Goal: Task Accomplishment & Management: Use online tool/utility

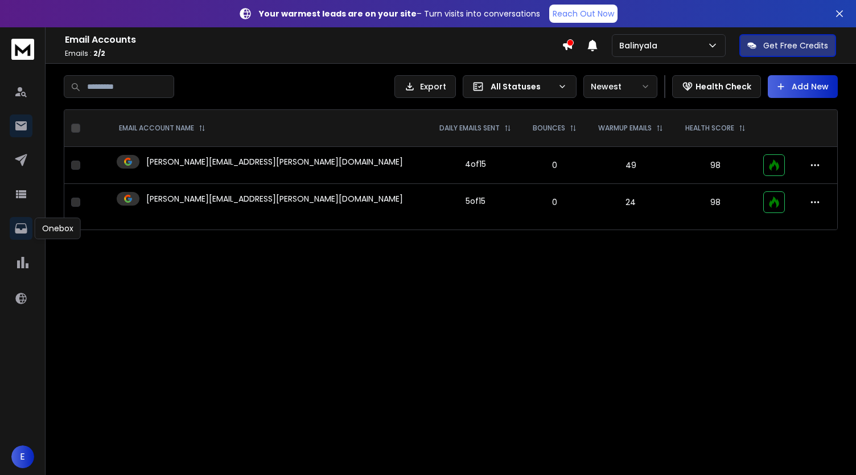
click at [20, 227] on icon at bounding box center [21, 228] width 14 height 14
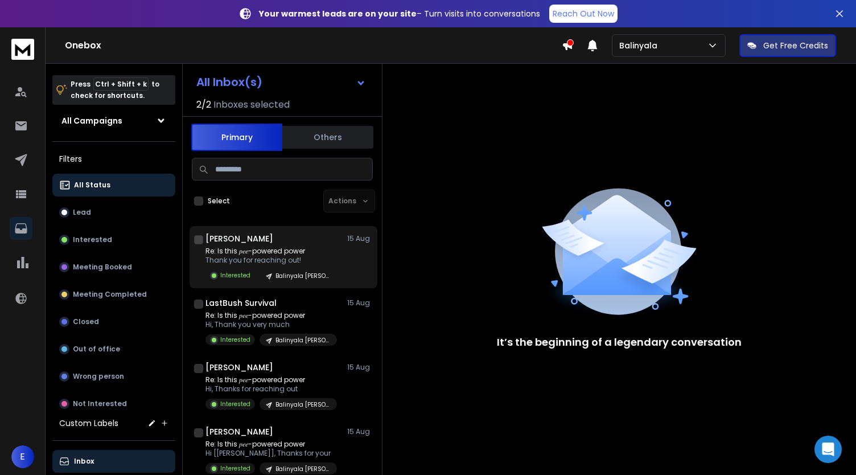
click at [310, 245] on div "Josh Fenn 15 Aug Re: Is this 𝑝𝑒𝑒-powered power Thank you for reaching out! Inte…" at bounding box center [289, 257] width 167 height 48
